Goal: Navigation & Orientation: Find specific page/section

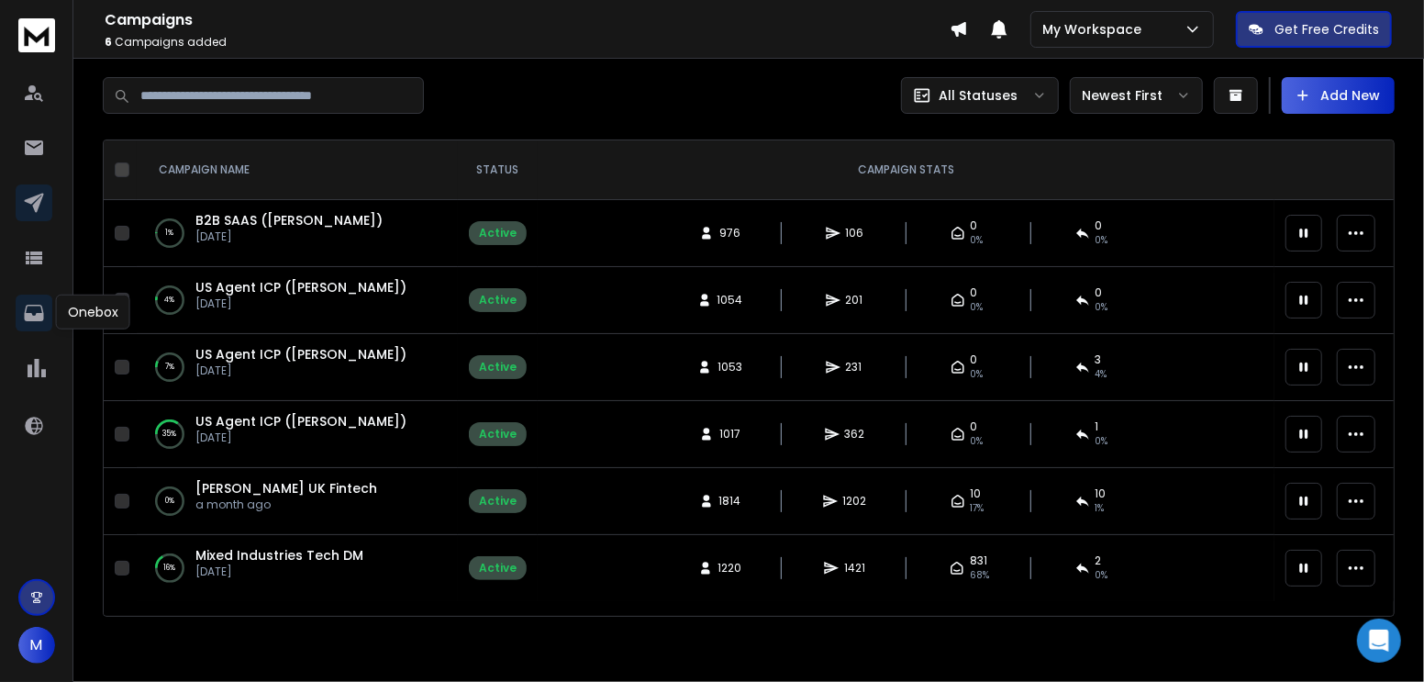
click at [23, 302] on icon at bounding box center [34, 313] width 22 height 22
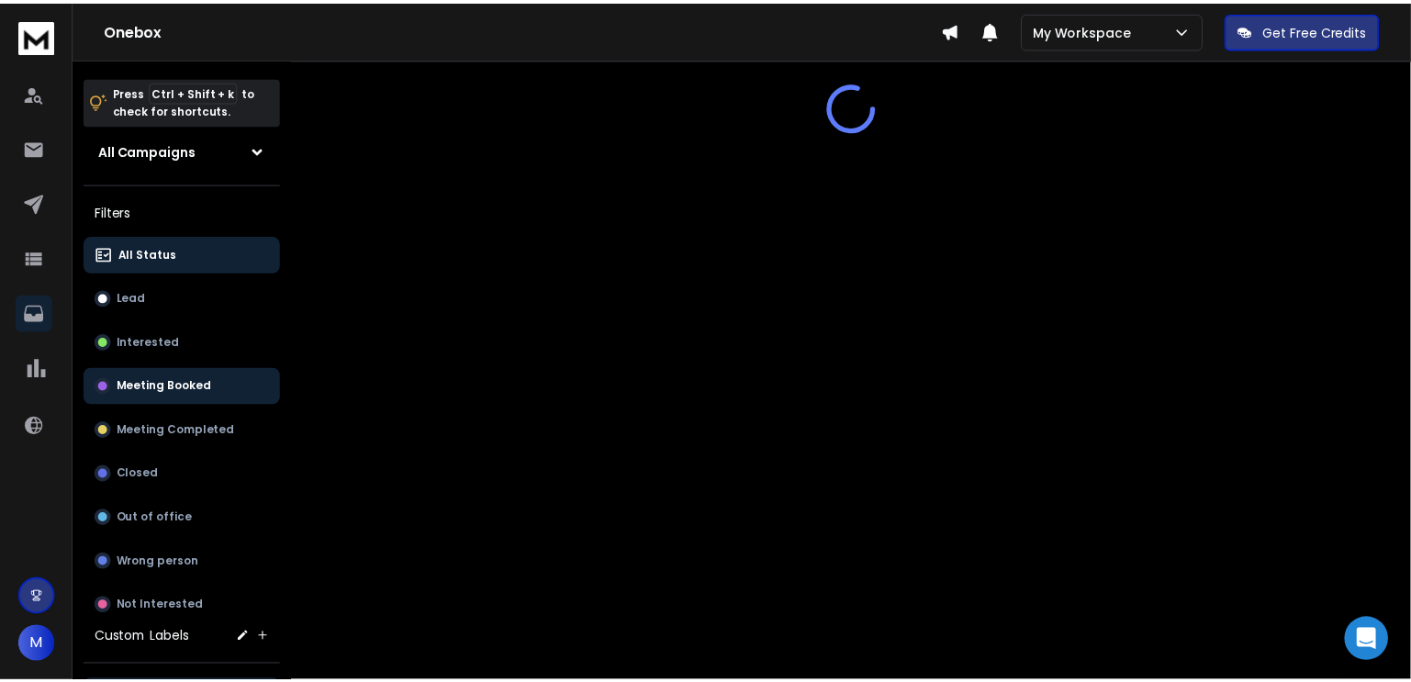
scroll to position [328, 0]
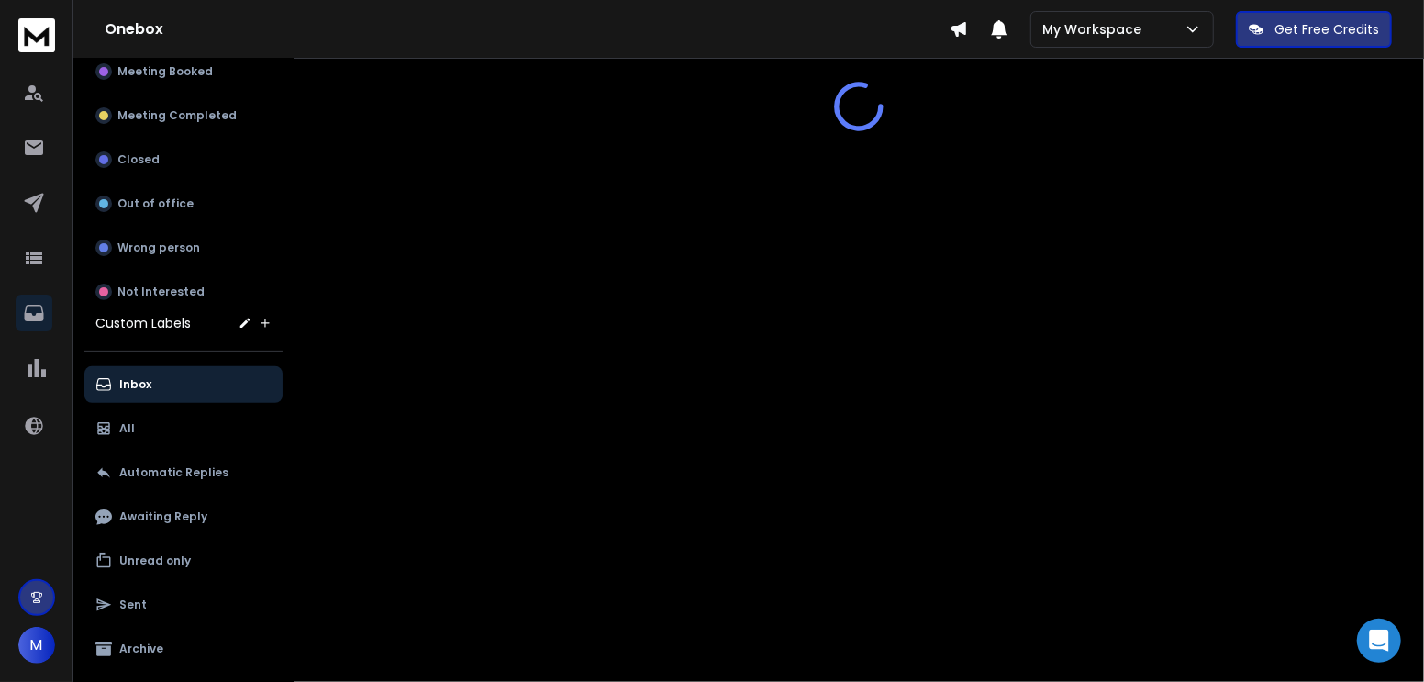
click at [162, 437] on div "Inbox All Automatic Replies Awaiting Reply Unread only Sent Archive" at bounding box center [183, 516] width 198 height 301
click at [152, 419] on button "All" at bounding box center [183, 428] width 198 height 37
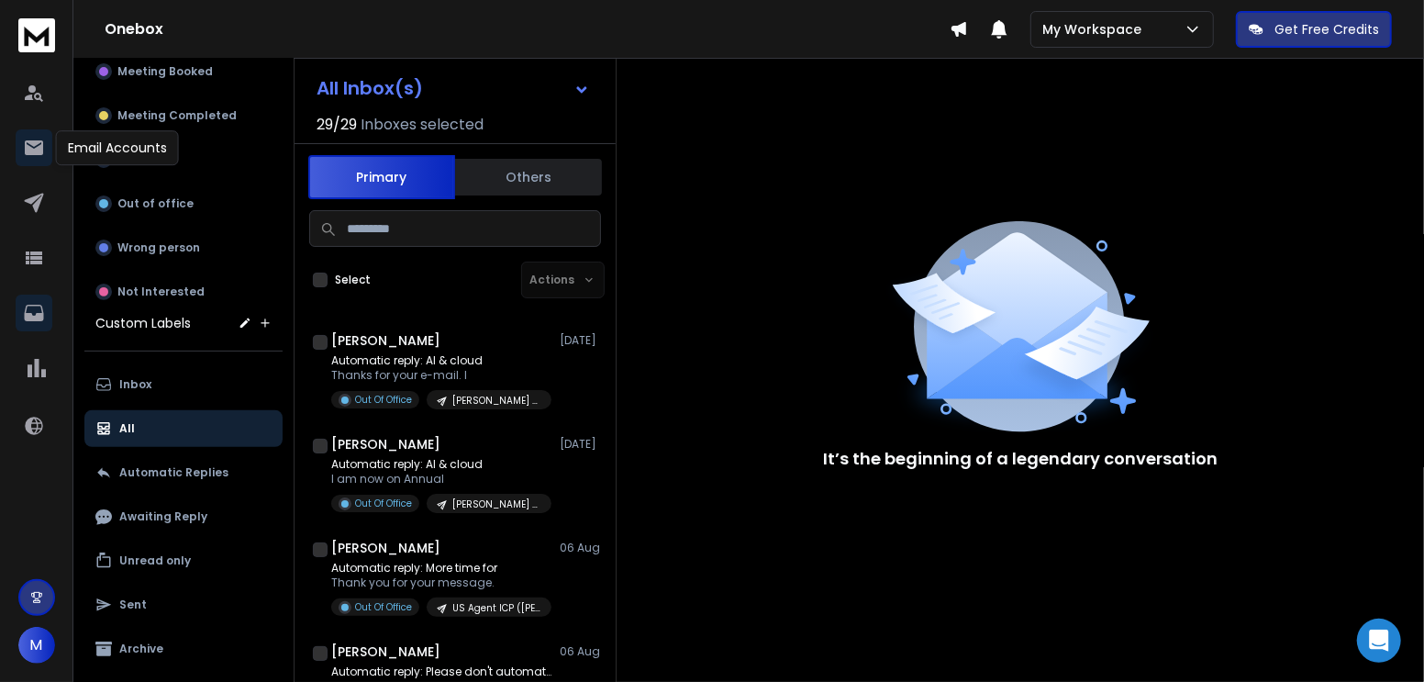
click at [38, 132] on link at bounding box center [34, 147] width 37 height 37
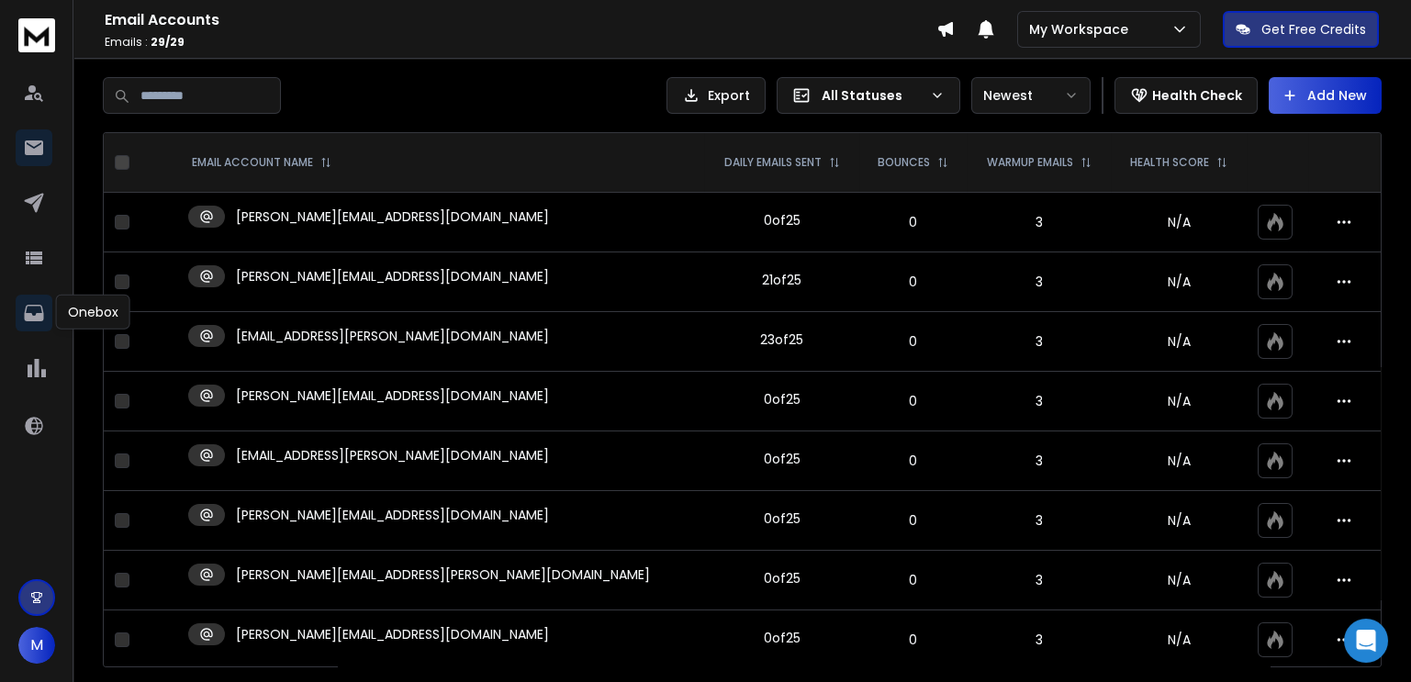
click at [25, 314] on icon at bounding box center [33, 313] width 19 height 17
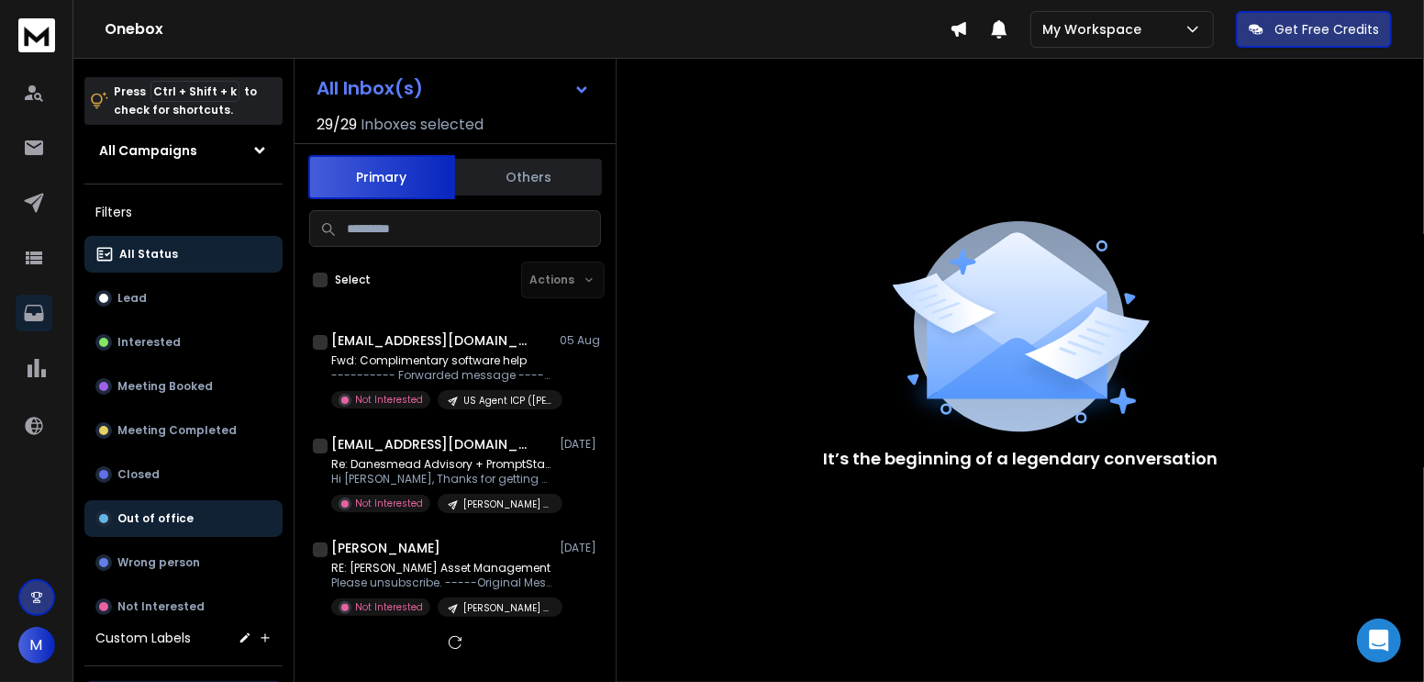
scroll to position [328, 0]
